Goal: Navigation & Orientation: Find specific page/section

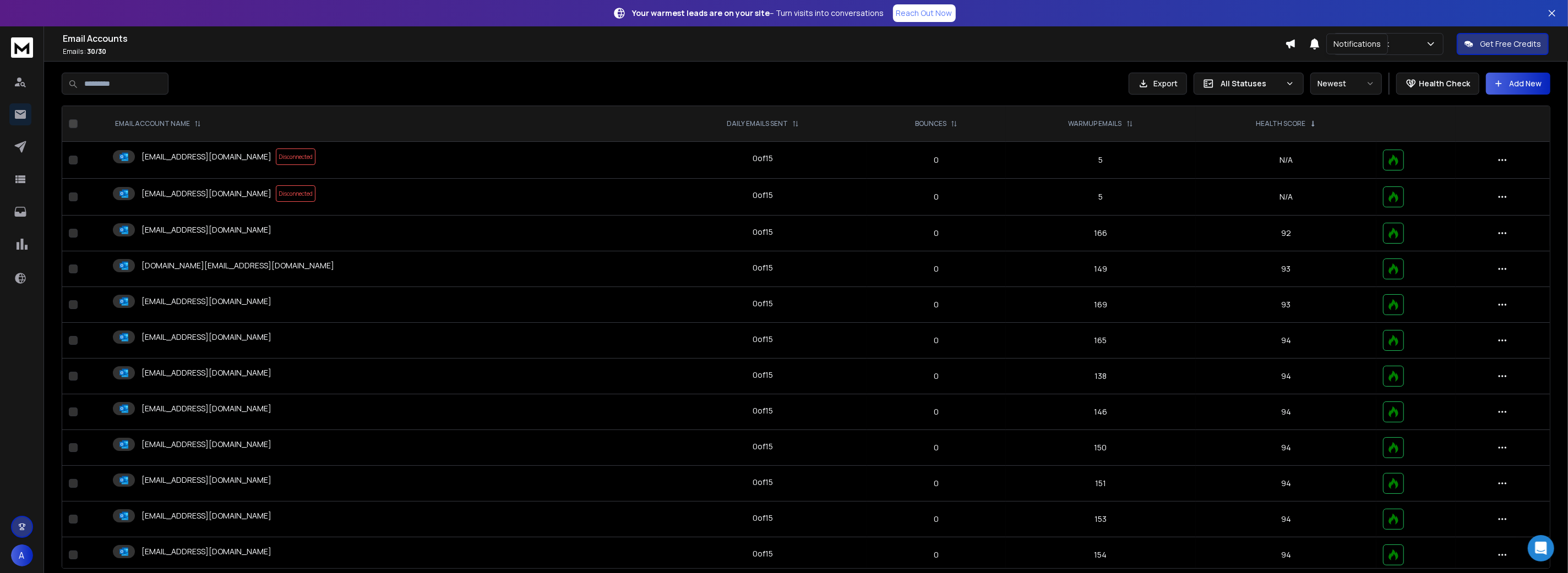
click at [1376, 40] on div "Notifications" at bounding box center [1357, 44] width 62 height 21
click at [1428, 53] on button "HCM Outlook" at bounding box center [1388, 44] width 110 height 22
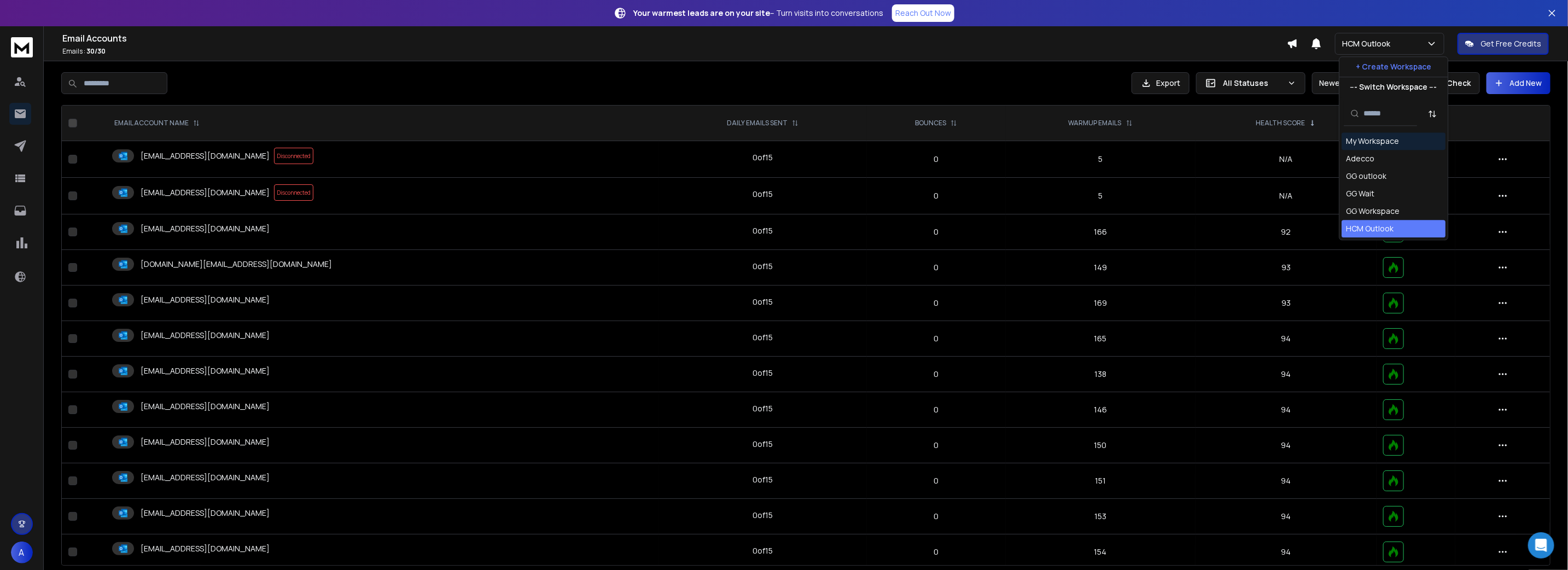
click at [1381, 144] on div "My Workspace" at bounding box center [1372, 141] width 53 height 11
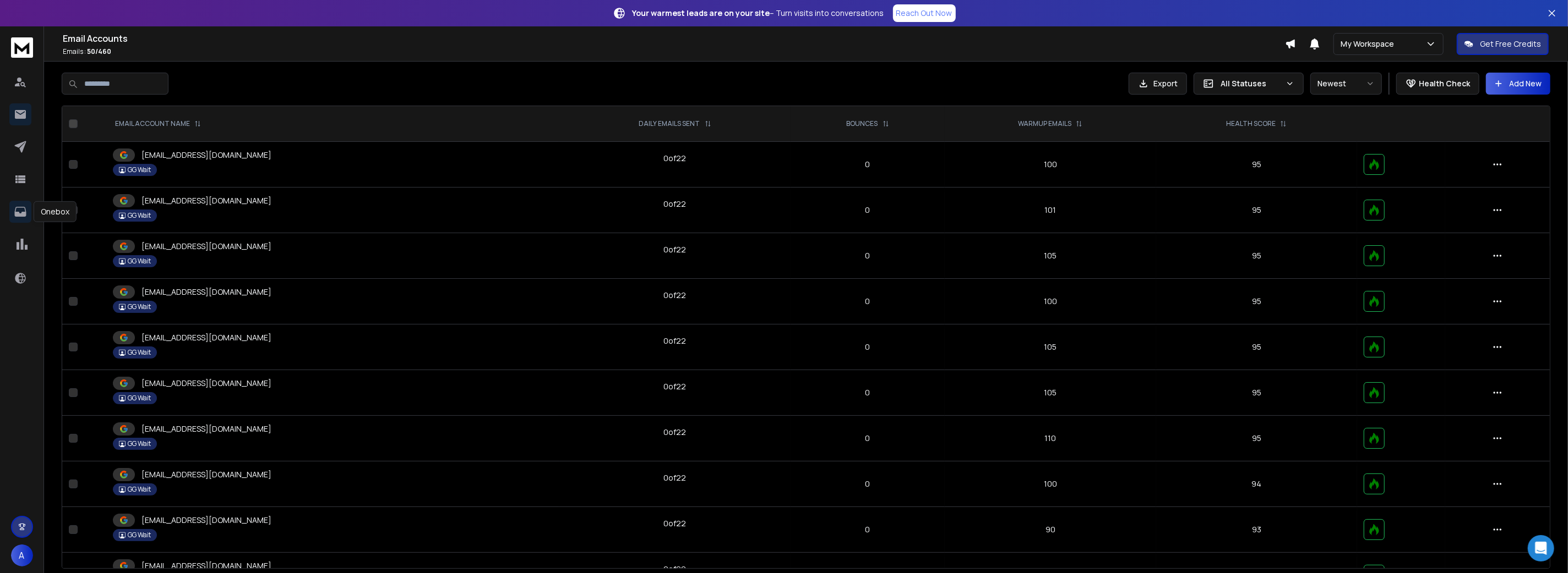
click at [25, 213] on icon at bounding box center [20, 211] width 11 height 10
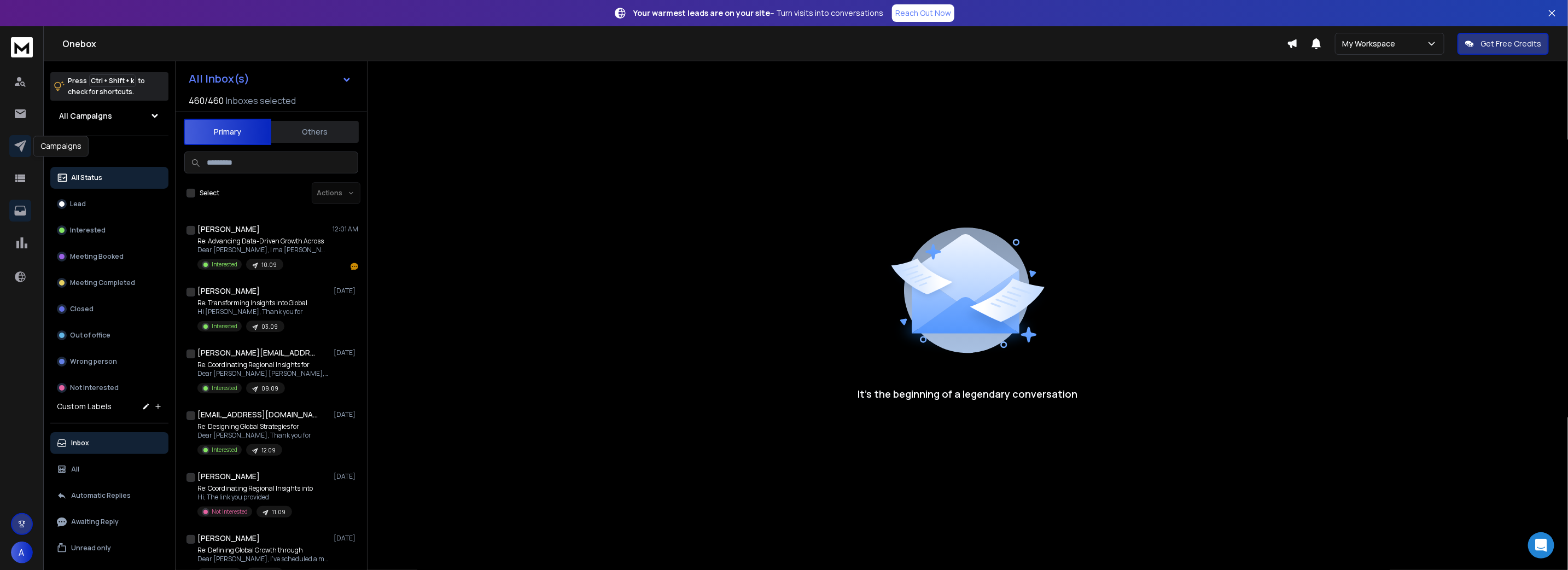
click at [22, 152] on icon at bounding box center [20, 146] width 13 height 13
